Goal: Check status: Check status

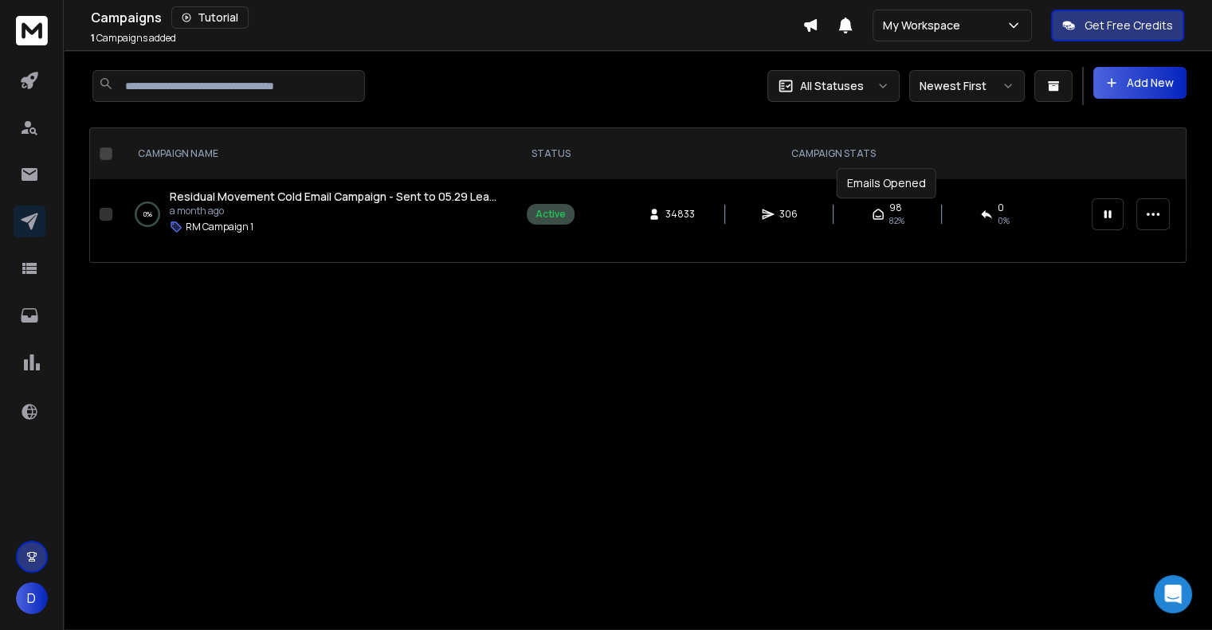
click at [891, 218] on span "82 %" at bounding box center [896, 220] width 15 height 13
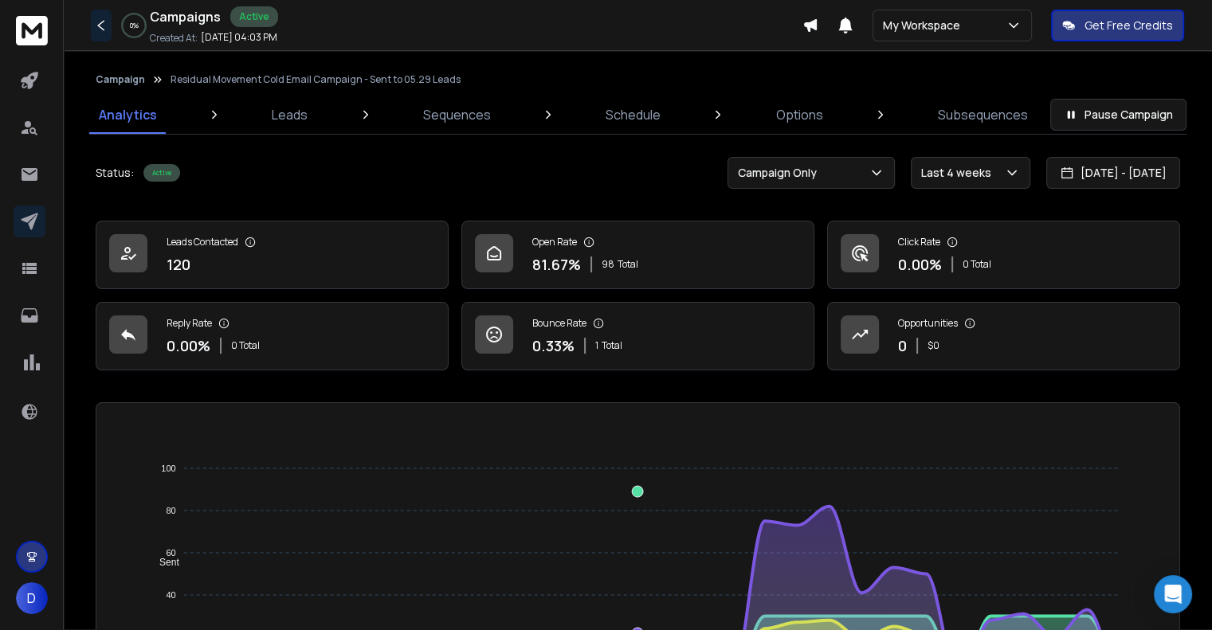
click at [99, 18] on icon at bounding box center [101, 25] width 14 height 14
